Goal: Answer question/provide support

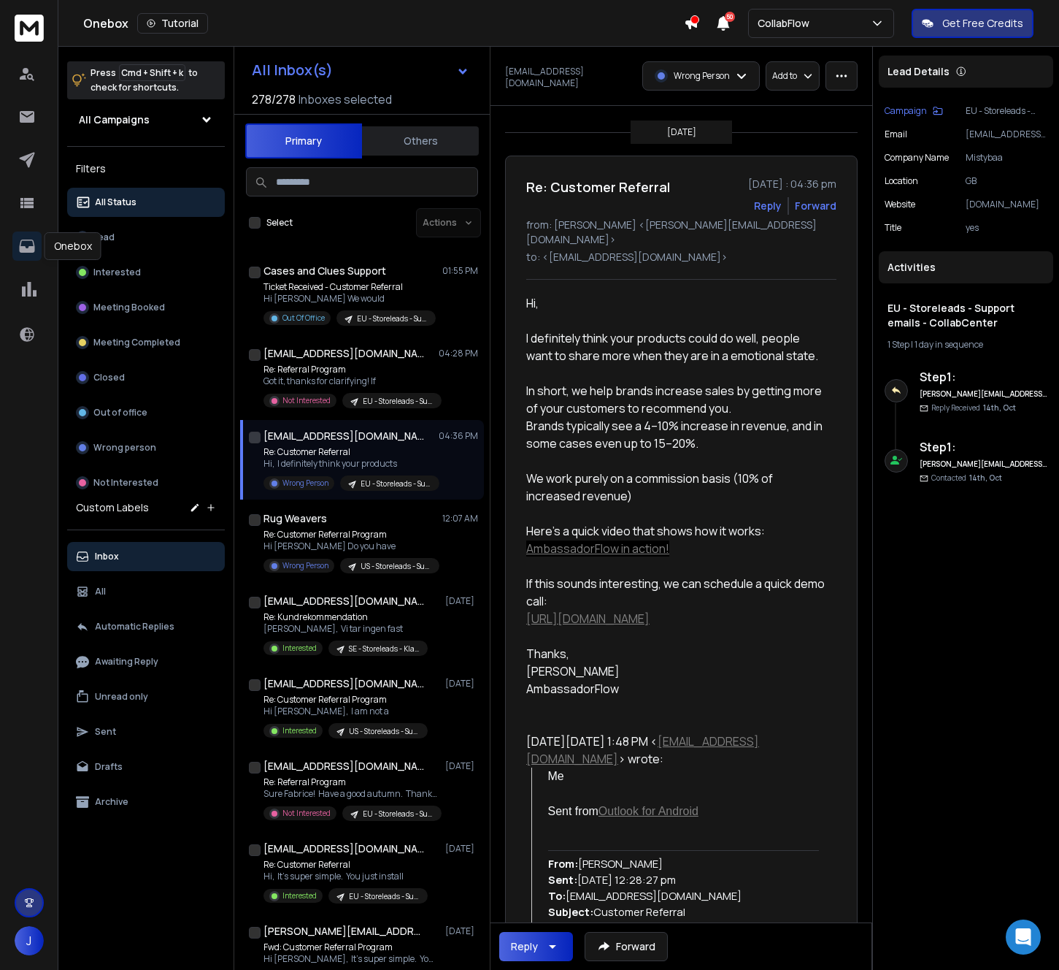
click at [23, 245] on icon at bounding box center [27, 246] width 18 height 18
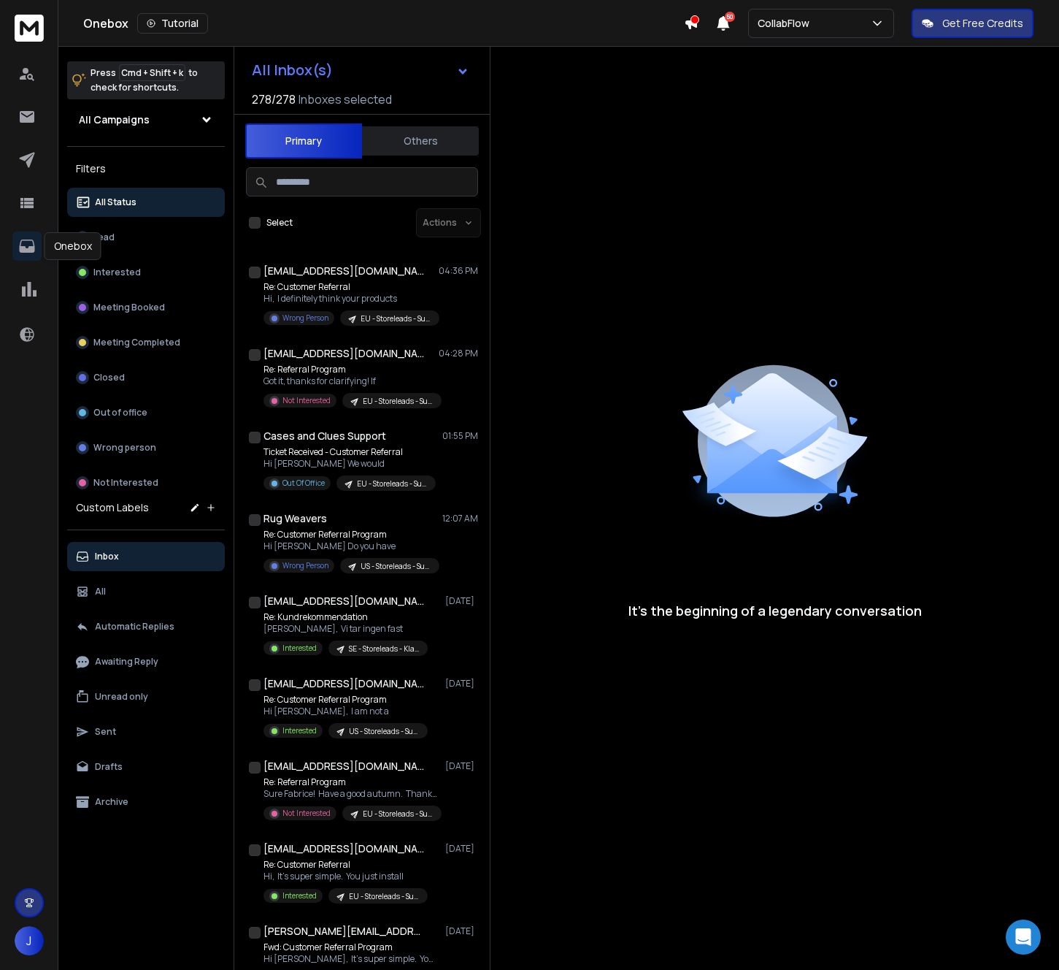
click at [23, 240] on icon at bounding box center [26, 245] width 15 height 13
click at [27, 247] on icon at bounding box center [27, 246] width 18 height 18
click at [28, 251] on icon at bounding box center [26, 245] width 15 height 13
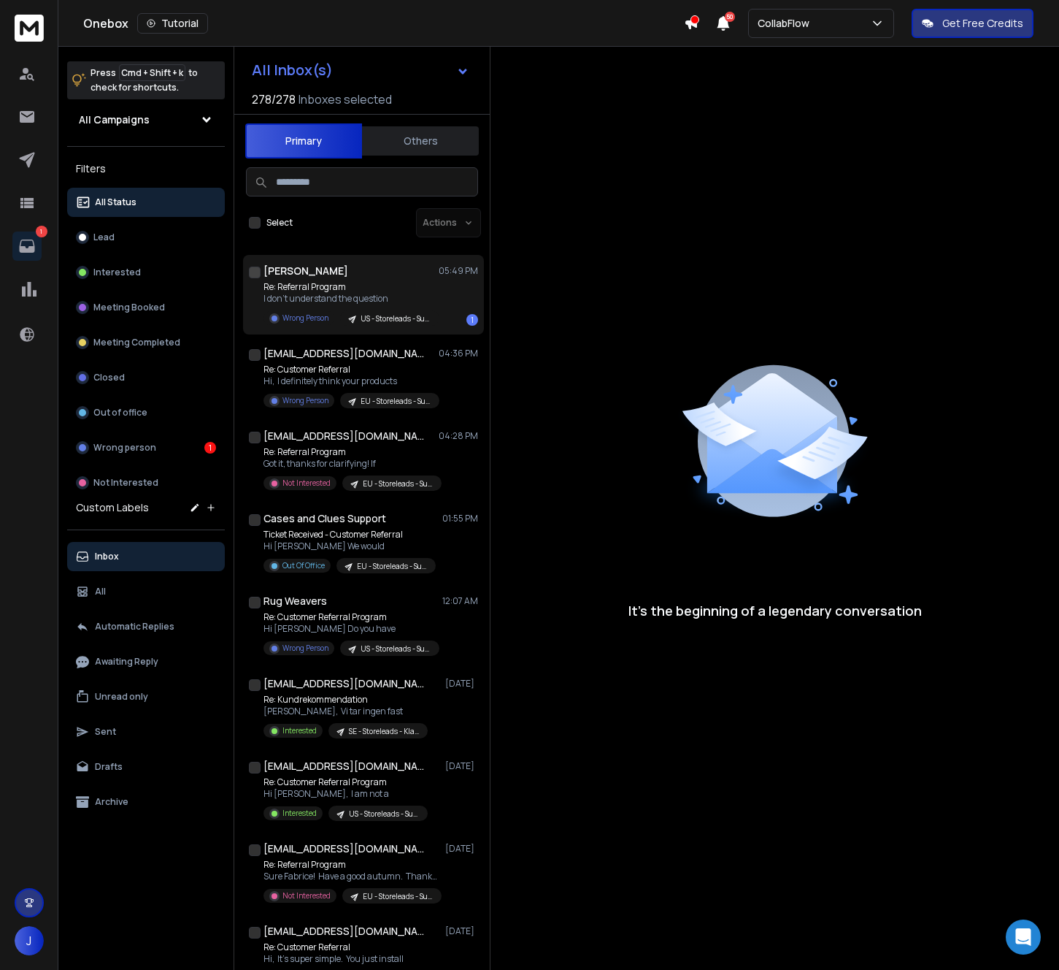
click at [332, 294] on p "I don't understand the question" at bounding box center [351, 299] width 175 height 12
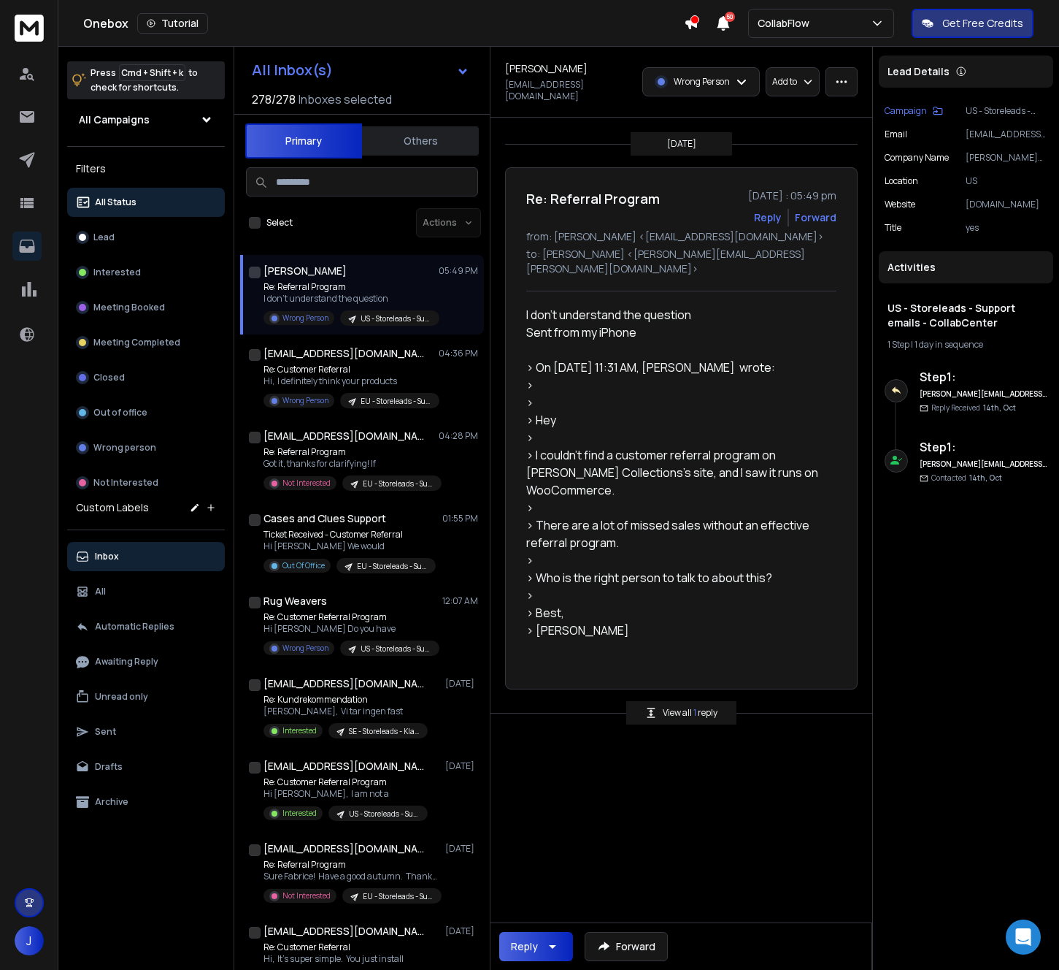
click at [523, 943] on div "Reply" at bounding box center [524, 946] width 27 height 15
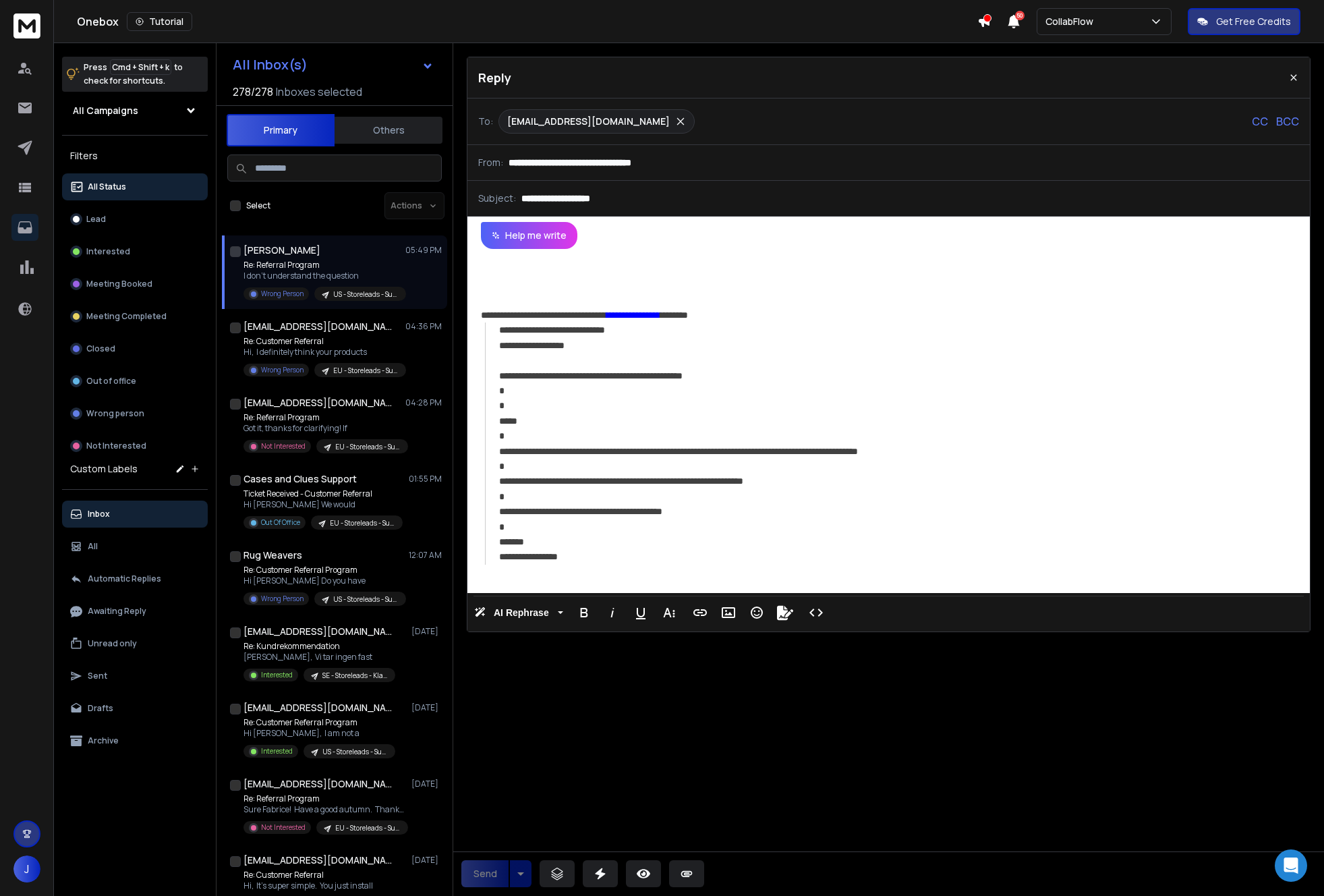
click at [355, 276] on p "I don't understand the question" at bounding box center [324, 276] width 162 height 11
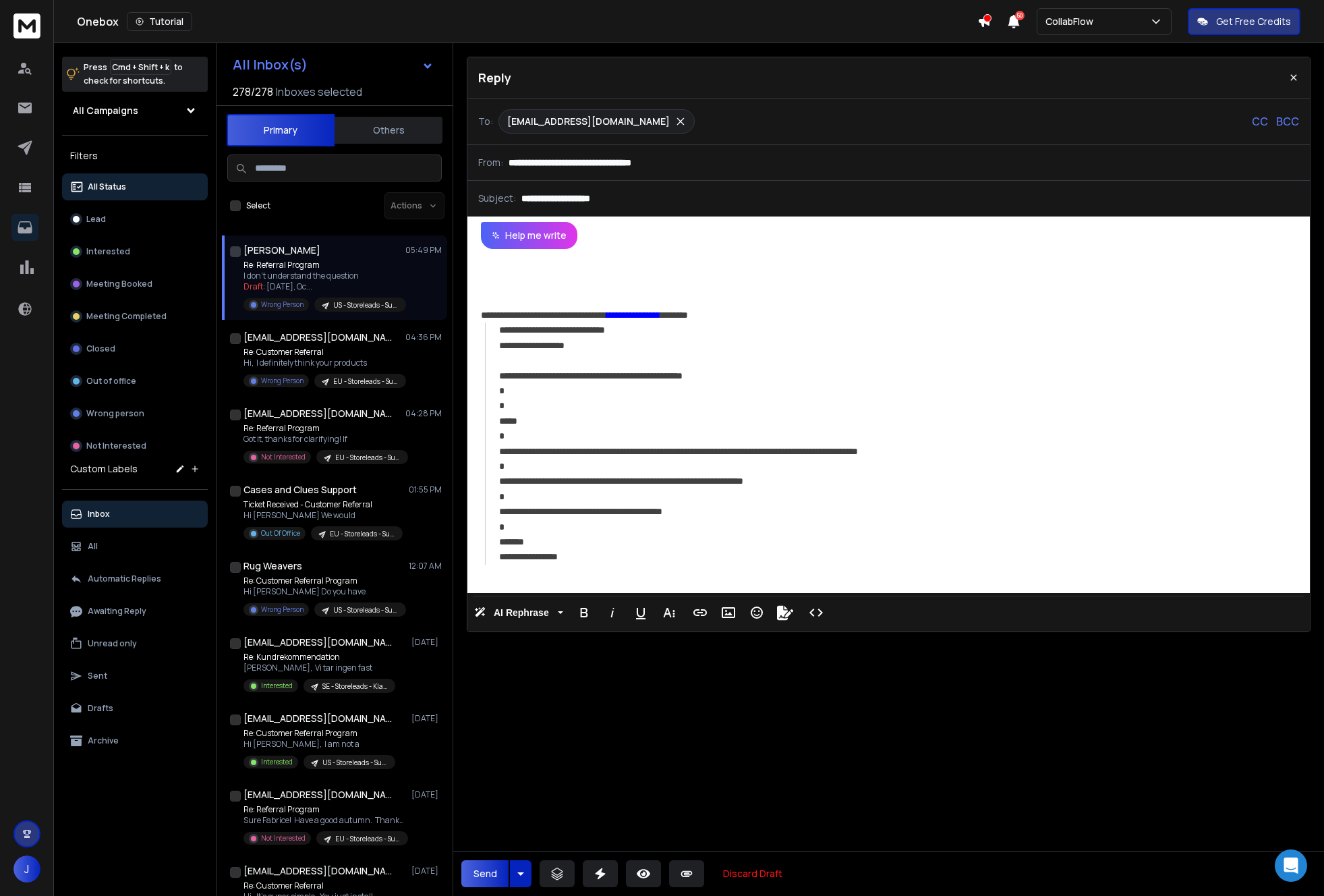
click at [978, 78] on icon at bounding box center [1294, 78] width 11 height 11
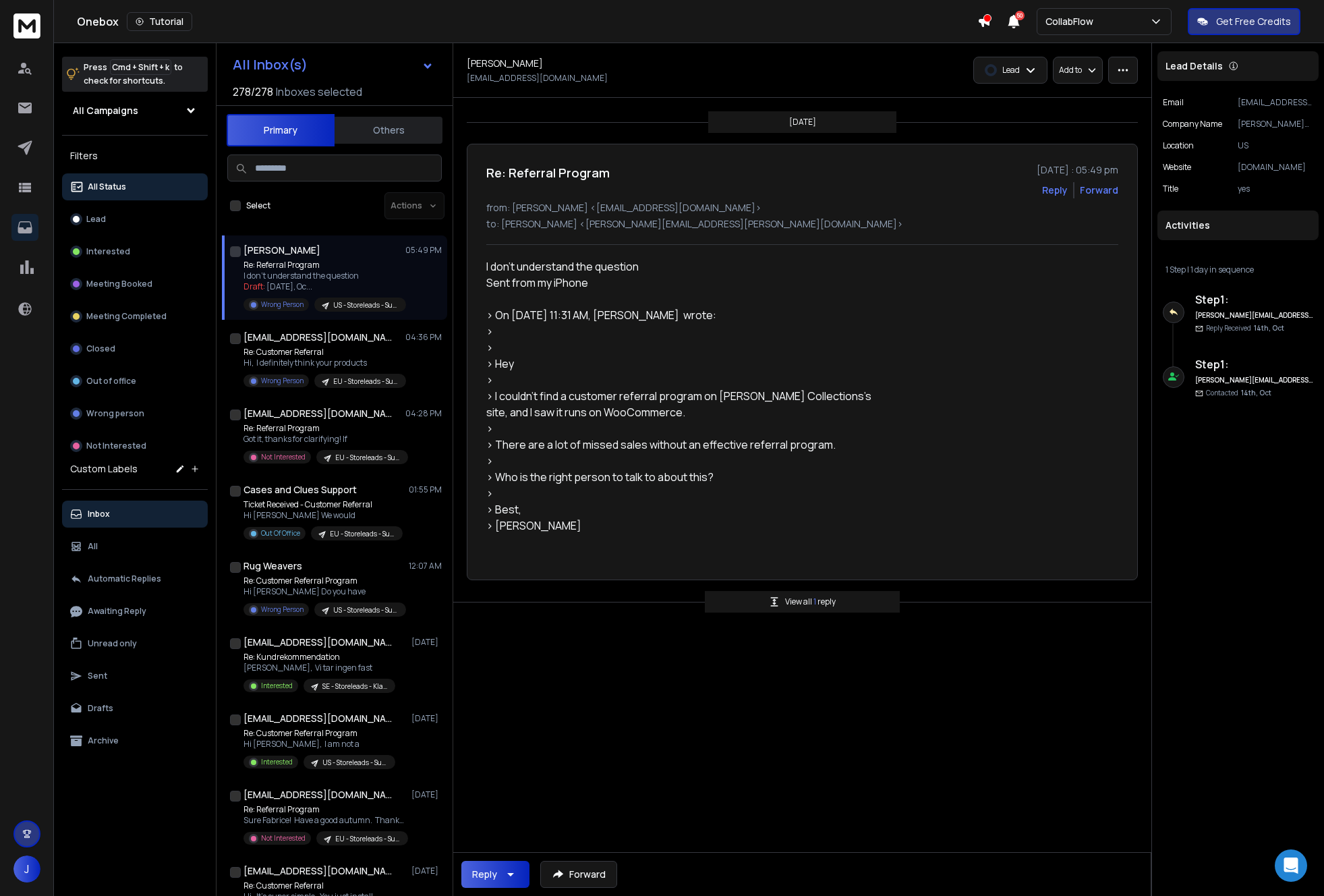
click at [978, 163] on p "jedjewels.com" at bounding box center [1276, 167] width 76 height 11
